Goal: Task Accomplishment & Management: Manage account settings

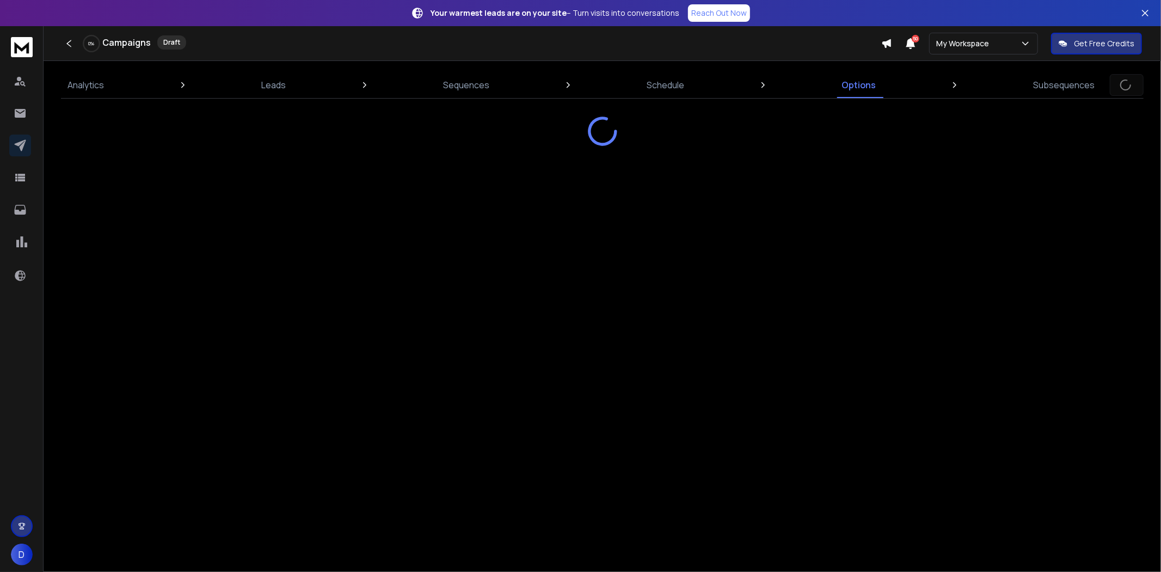
select select "**********"
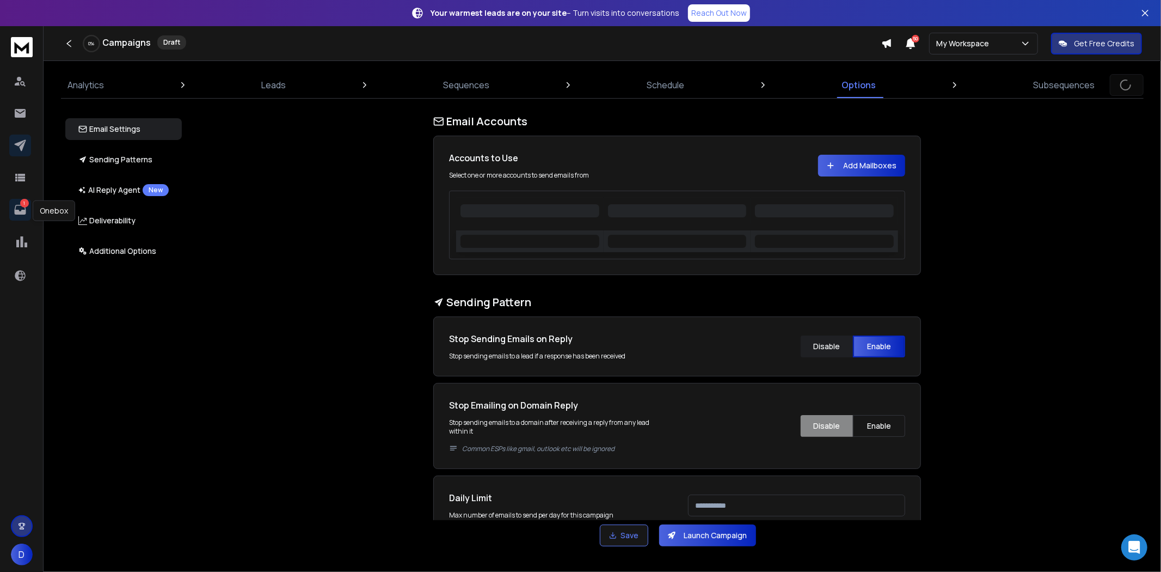
click at [14, 205] on icon at bounding box center [20, 209] width 13 height 13
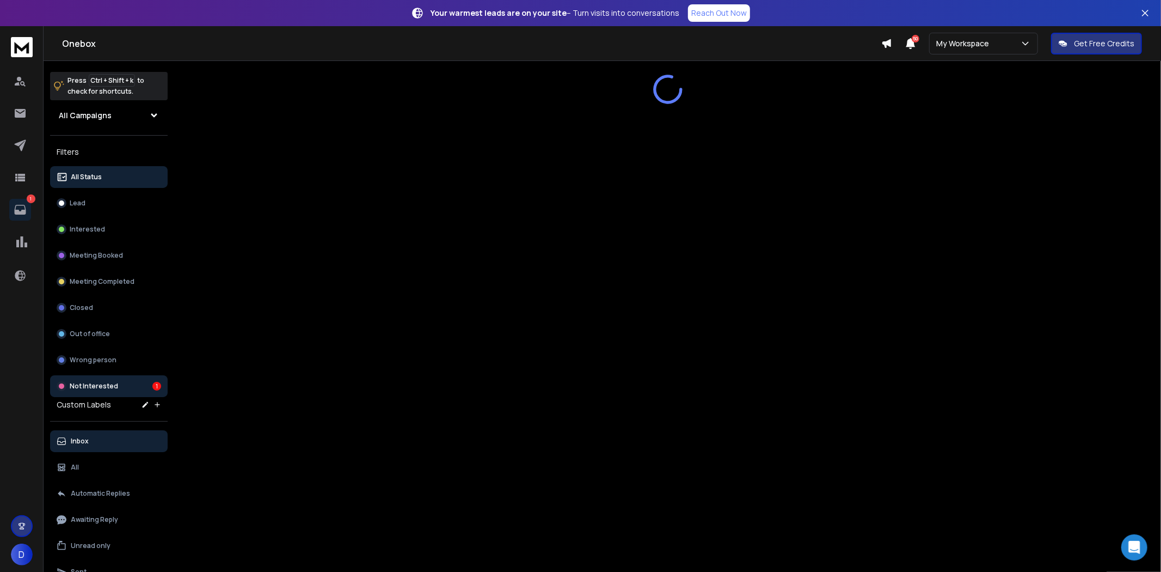
click at [122, 388] on button "Not Interested 1" at bounding box center [109, 386] width 118 height 22
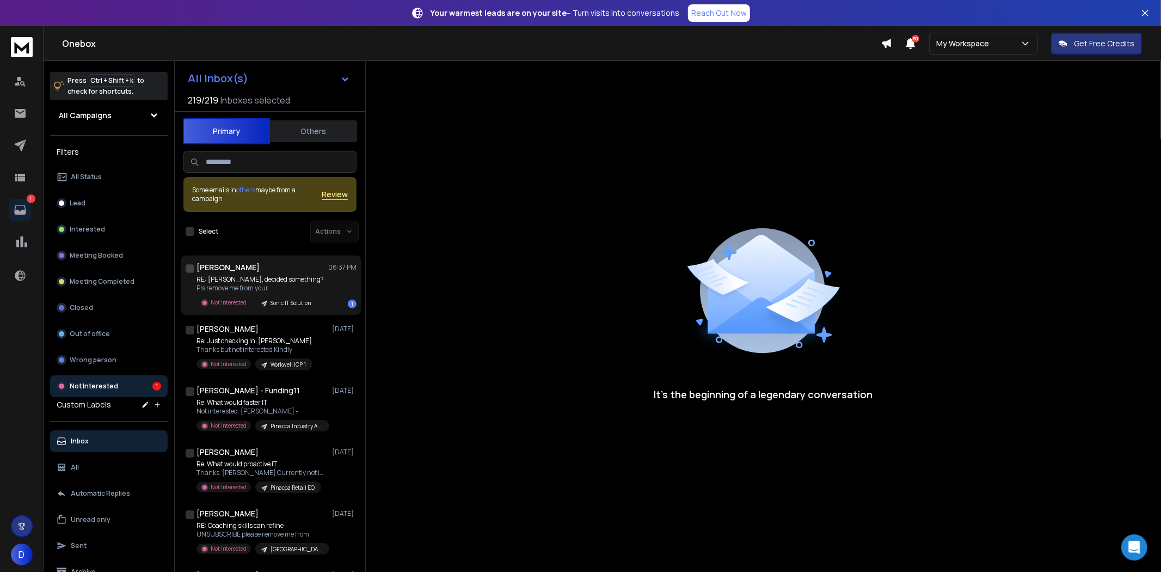
click at [227, 292] on div "RE: [PERSON_NAME], decided something? Pls remove me from your Not Interested So…" at bounding box center [260, 291] width 127 height 33
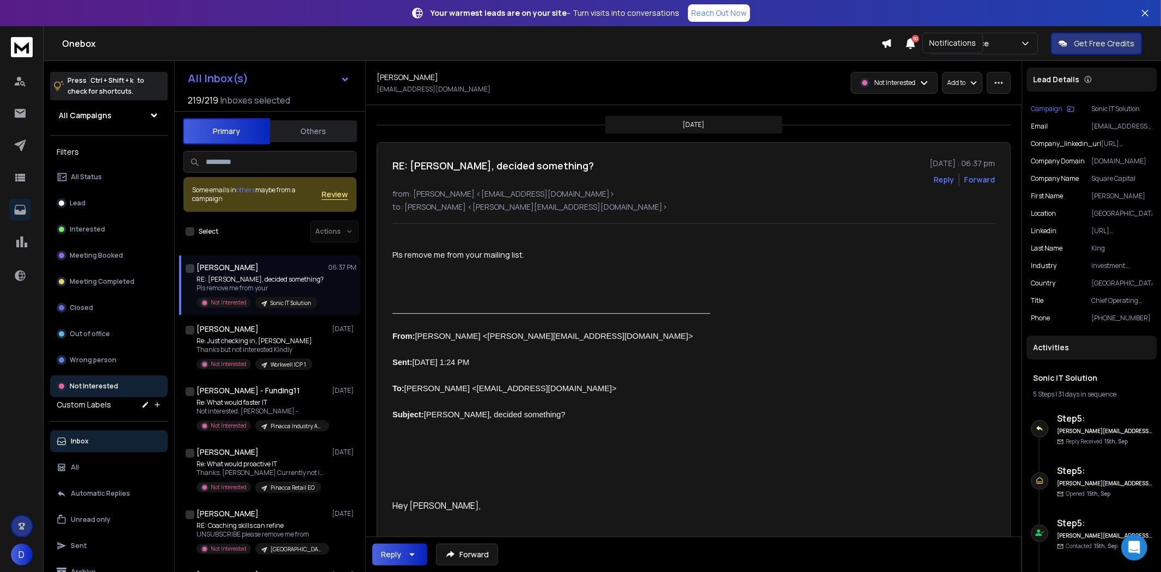
click at [927, 36] on div "Notifications" at bounding box center [952, 43] width 61 height 21
click at [918, 41] on span "50" at bounding box center [916, 39] width 8 height 8
click at [914, 42] on icon at bounding box center [911, 43] width 10 height 11
